Goal: Information Seeking & Learning: Check status

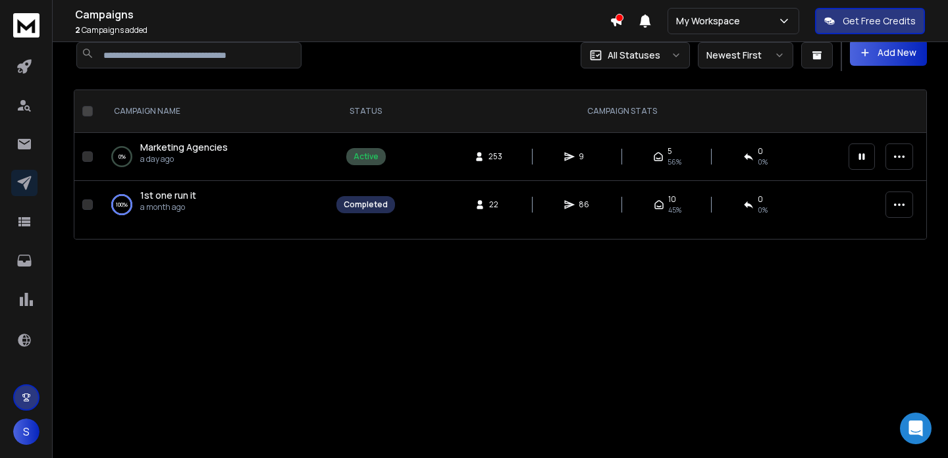
scroll to position [18, 0]
click at [247, 136] on td "0 % Marketing Agencies a day ago" at bounding box center [213, 155] width 230 height 48
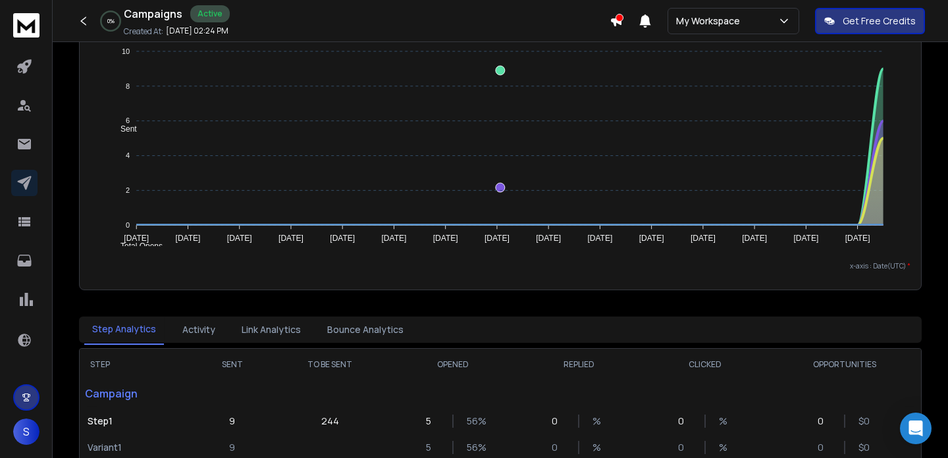
scroll to position [364, 0]
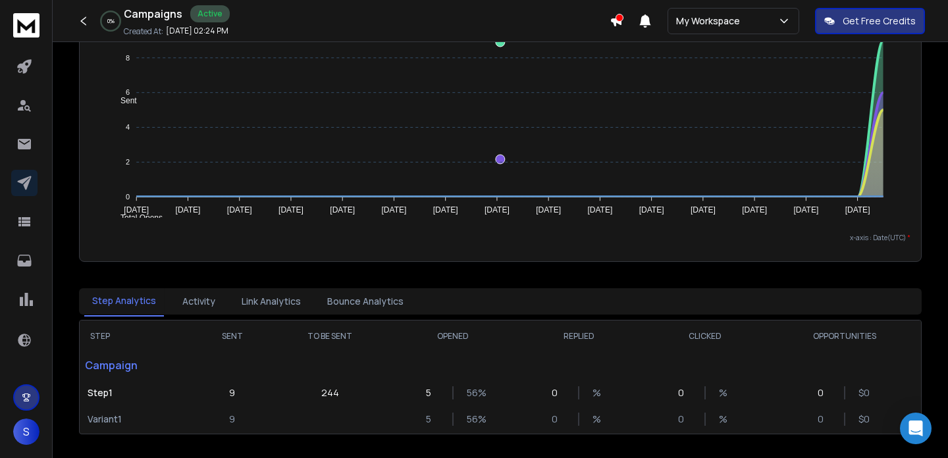
click at [283, 299] on button "Link Analytics" at bounding box center [271, 301] width 75 height 29
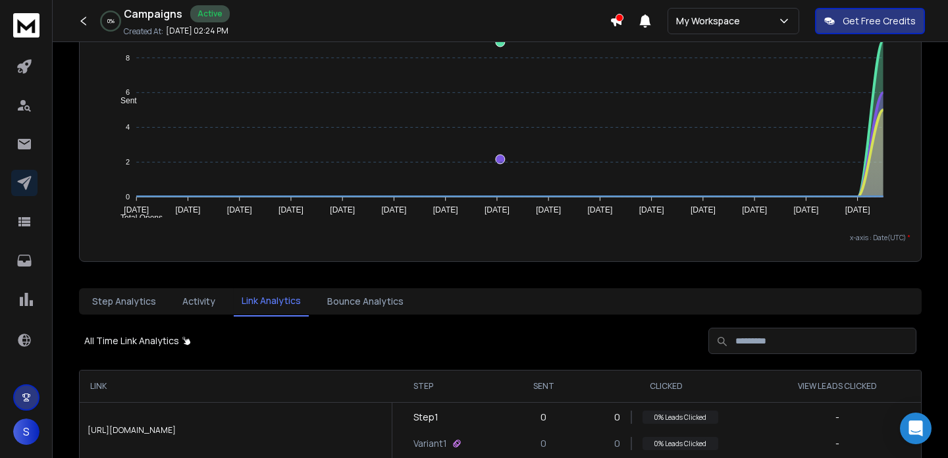
scroll to position [413, 0]
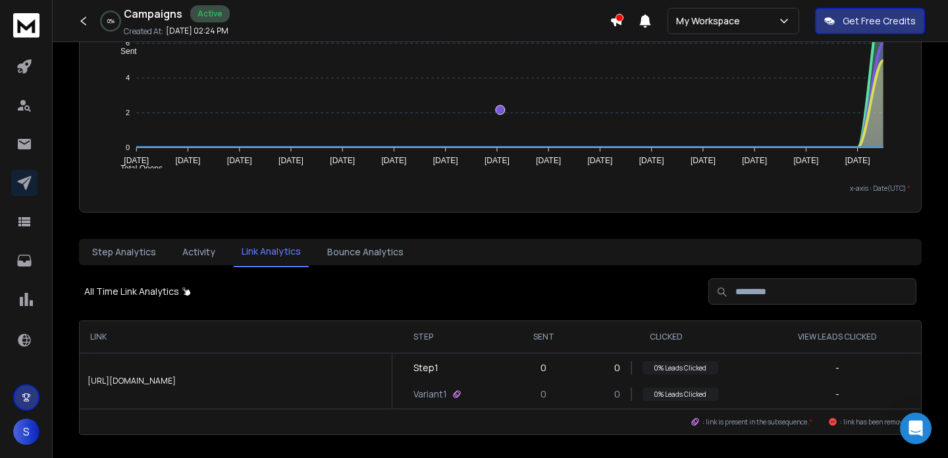
click at [187, 253] on button "Activity" at bounding box center [198, 252] width 49 height 29
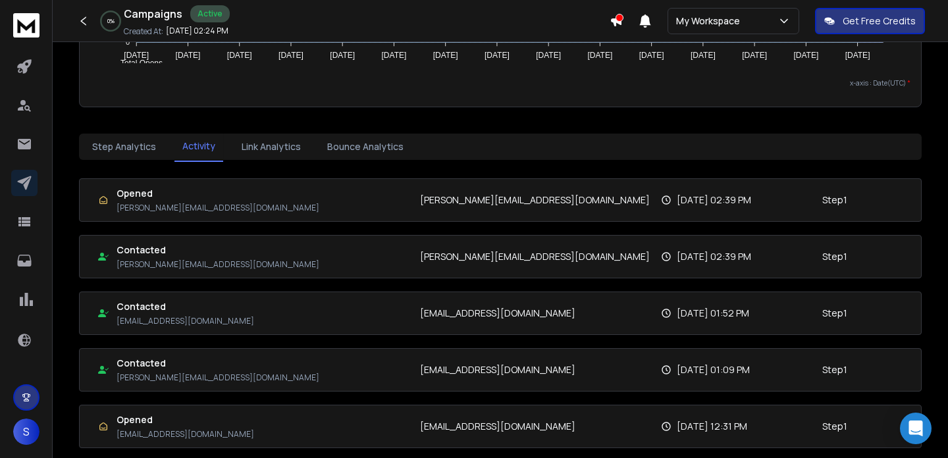
scroll to position [523, 0]
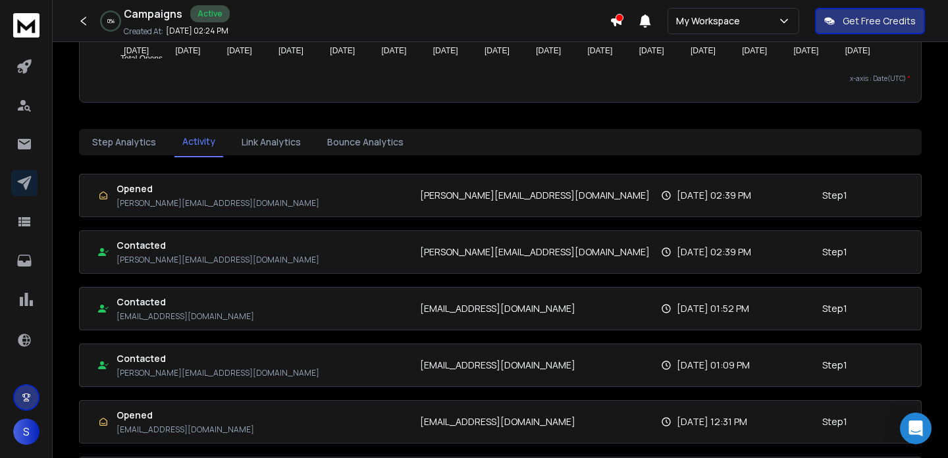
click at [323, 251] on div "Contacted [PERSON_NAME][EMAIL_ADDRESS][DOMAIN_NAME]" at bounding box center [259, 252] width 322 height 26
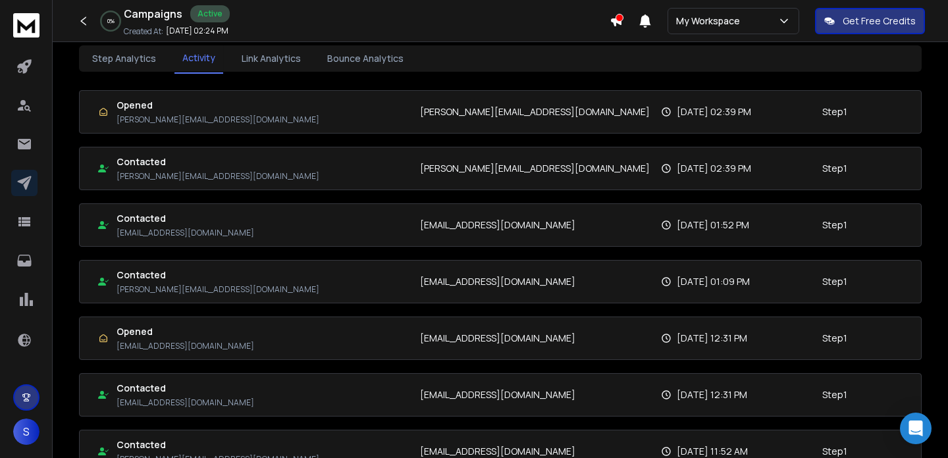
scroll to position [601, 0]
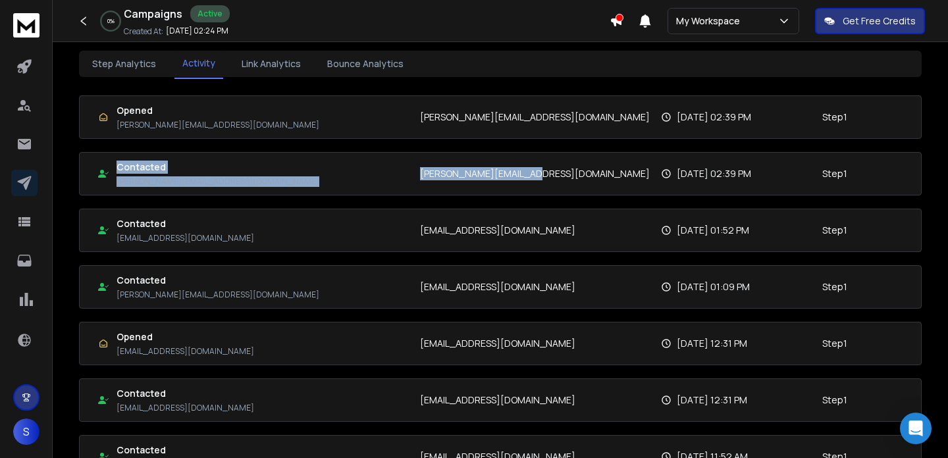
drag, startPoint x: 532, startPoint y: 172, endPoint x: 399, endPoint y: 158, distance: 133.1
click at [399, 158] on div "Contacted [PERSON_NAME][EMAIL_ADDRESS][DOMAIN_NAME] [PERSON_NAME][EMAIL_ADDRESS…" at bounding box center [500, 173] width 842 height 43
click at [417, 180] on div "Contacted [PERSON_NAME][EMAIL_ADDRESS][DOMAIN_NAME]" at bounding box center [259, 174] width 322 height 26
drag, startPoint x: 415, startPoint y: 173, endPoint x: 557, endPoint y: 172, distance: 141.5
click at [557, 172] on div "Contacted [PERSON_NAME][EMAIL_ADDRESS][DOMAIN_NAME] [PERSON_NAME][EMAIL_ADDRESS…" at bounding box center [500, 173] width 842 height 43
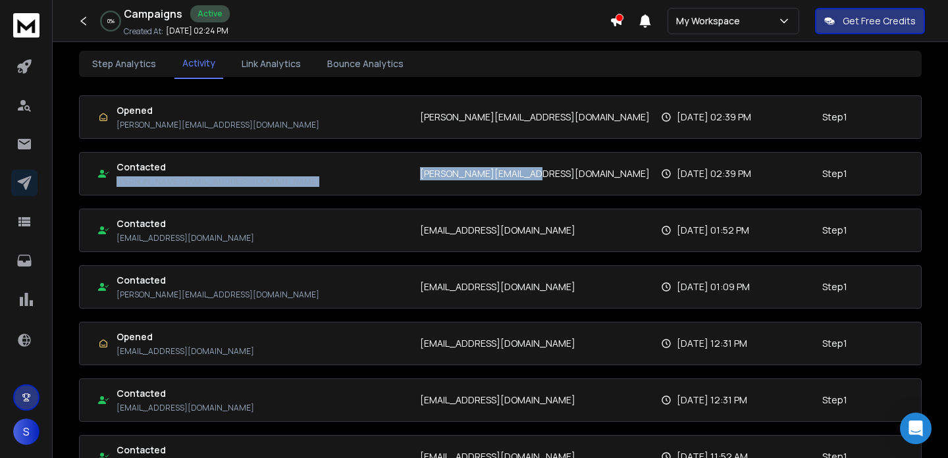
copy div "[PERSON_NAME][EMAIL_ADDRESS][DOMAIN_NAME] [PERSON_NAME][EMAIL_ADDRESS][DOMAIN_N…"
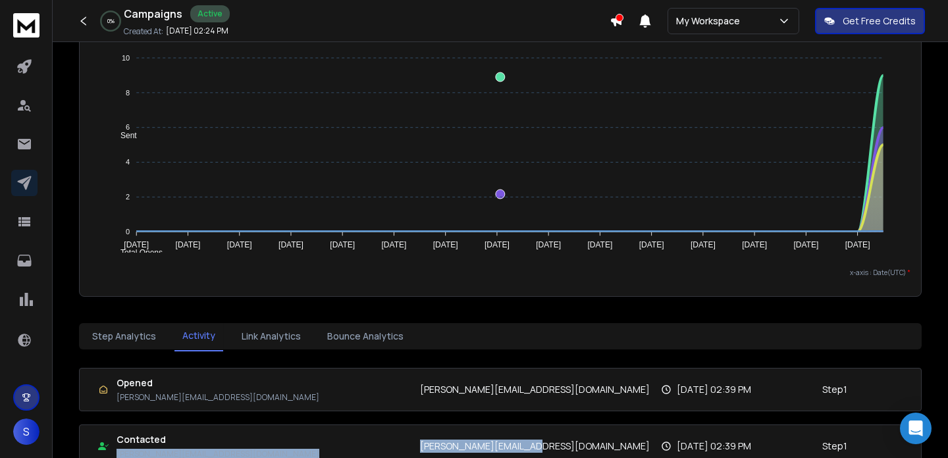
scroll to position [363, 0]
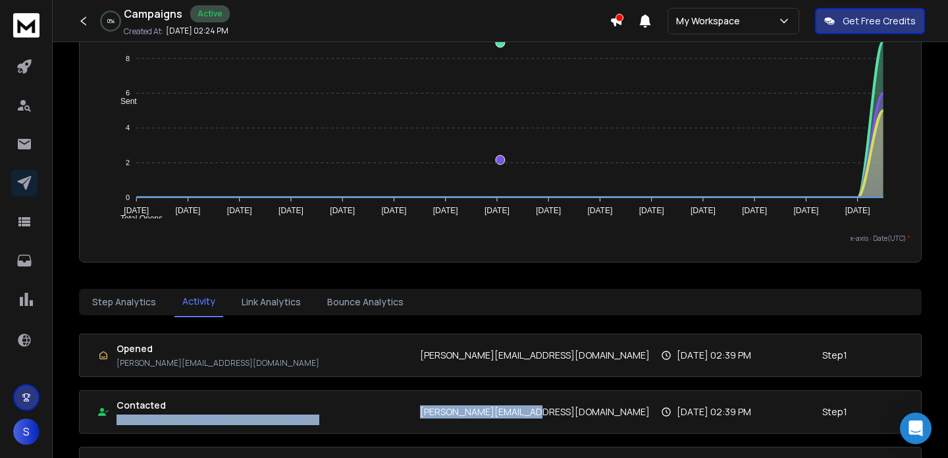
click at [349, 302] on button "Bounce Analytics" at bounding box center [365, 302] width 92 height 29
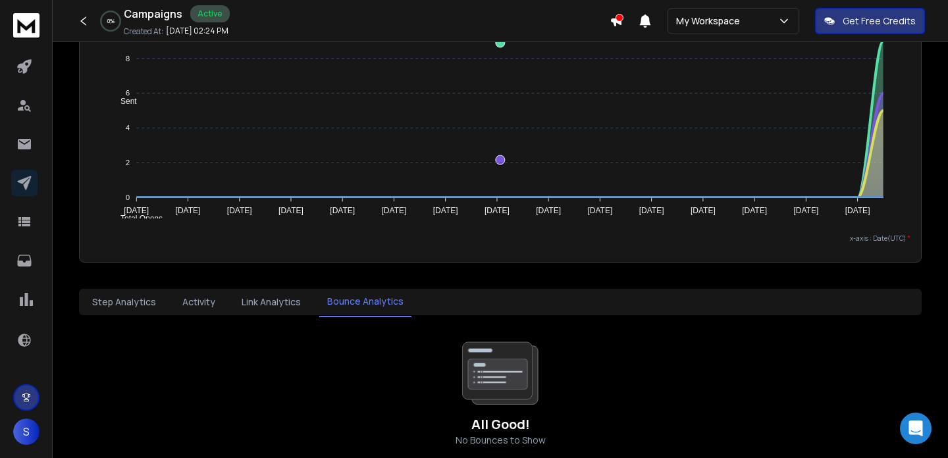
click at [274, 306] on button "Link Analytics" at bounding box center [271, 302] width 75 height 29
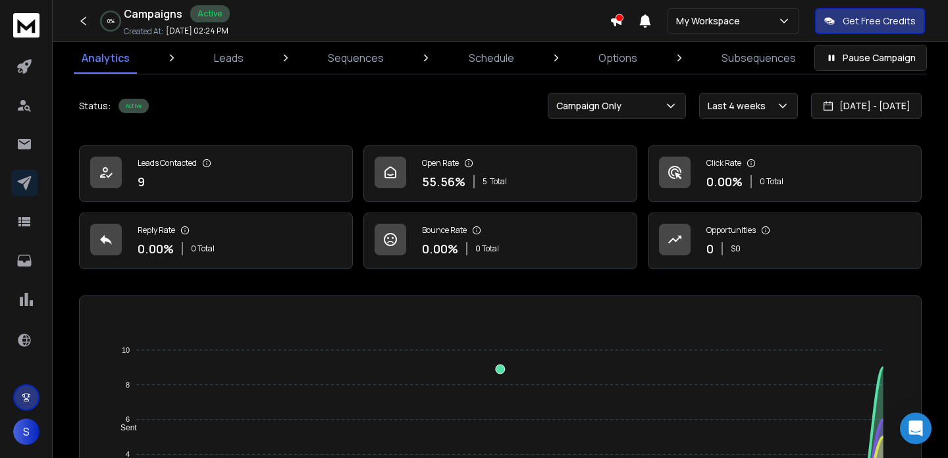
scroll to position [2, 0]
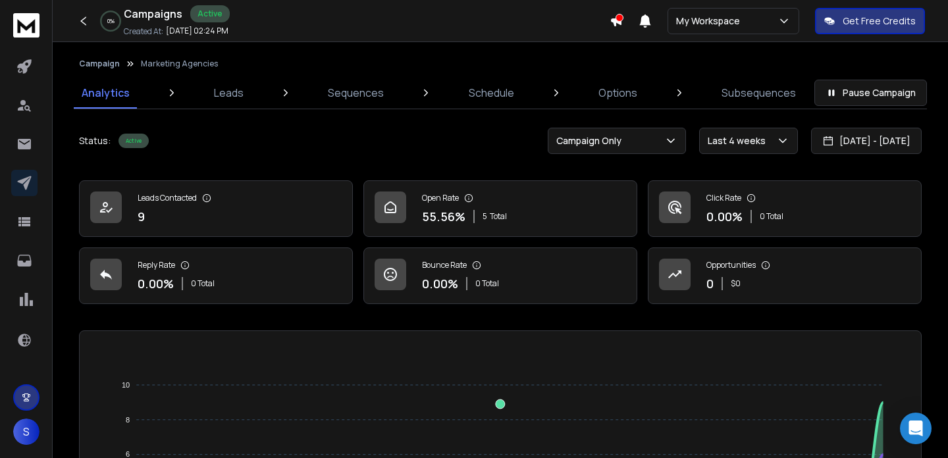
click at [129, 93] on link "Analytics" at bounding box center [106, 93] width 64 height 32
click at [228, 95] on p "Leads" at bounding box center [229, 93] width 30 height 16
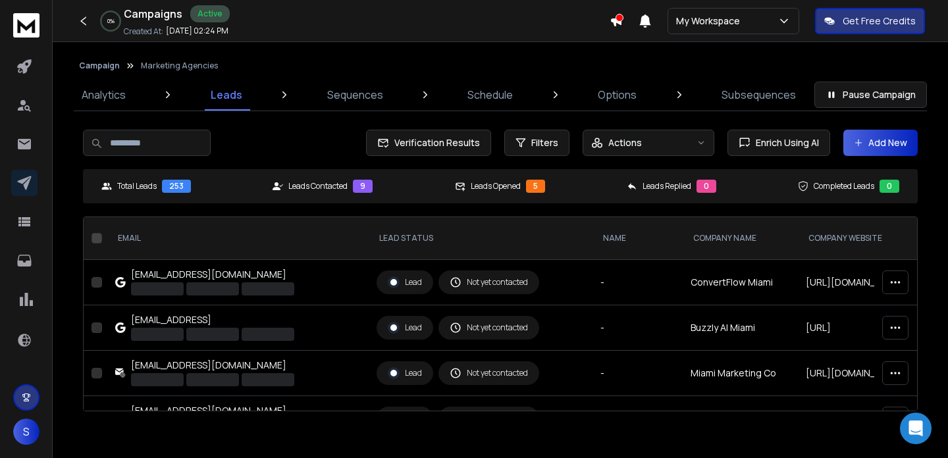
click at [95, 69] on button "Campaign" at bounding box center [99, 66] width 41 height 11
